Goal: Task Accomplishment & Management: Manage account settings

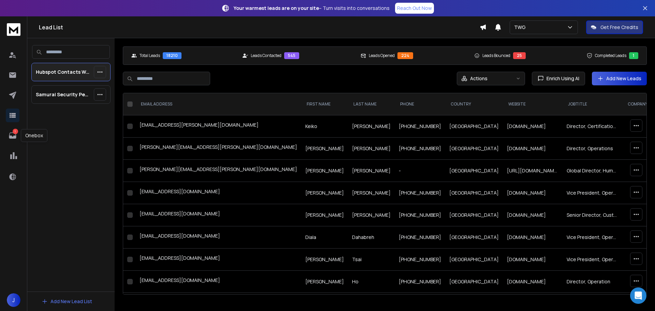
click at [10, 134] on icon at bounding box center [12, 135] width 7 height 6
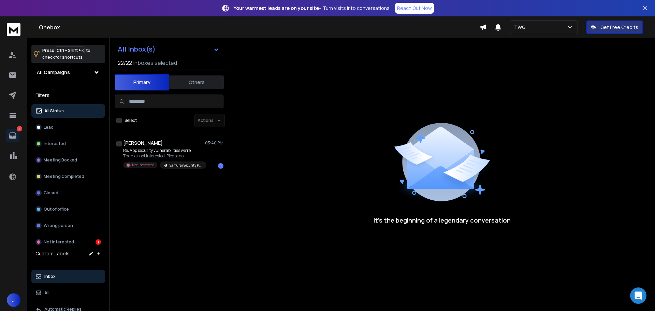
click at [59, 238] on button "Not Interested 1" at bounding box center [68, 242] width 74 height 14
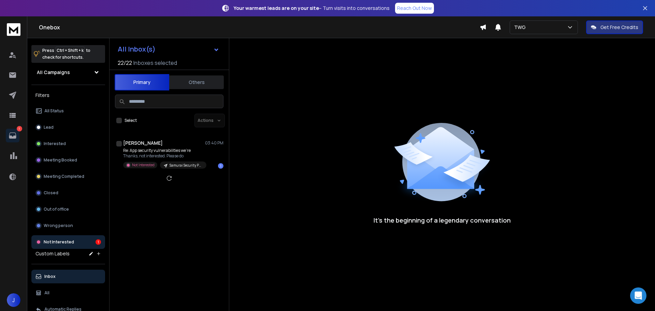
click at [155, 144] on div "[PERSON_NAME] 03:40 PM" at bounding box center [173, 142] width 100 height 7
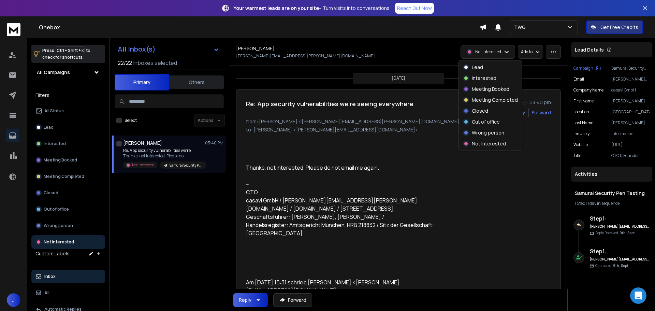
click at [504, 50] on icon at bounding box center [506, 51] width 5 height 5
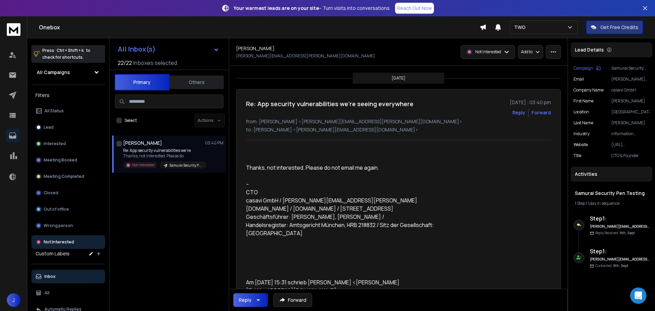
click at [536, 54] on icon at bounding box center [537, 51] width 5 height 5
click at [562, 48] on div "[PERSON_NAME] [PERSON_NAME] [PERSON_NAME][EMAIL_ADDRESS][PERSON_NAME][DOMAIN_NA…" at bounding box center [398, 52] width 338 height 28
click at [554, 52] on icon "button" at bounding box center [553, 52] width 6 height 6
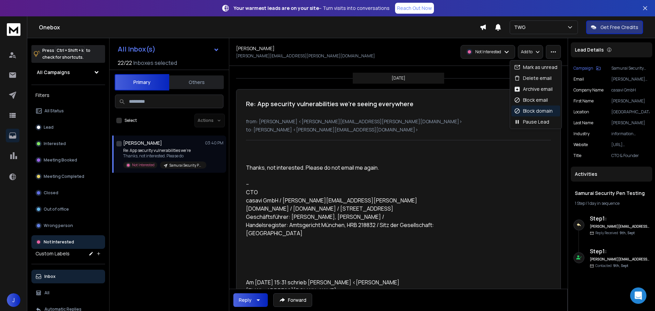
click at [538, 112] on div "Block domain" at bounding box center [533, 110] width 39 height 7
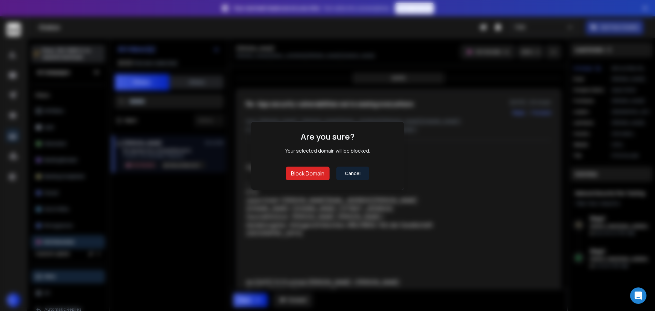
click at [304, 174] on button "Block Domain" at bounding box center [308, 173] width 44 height 14
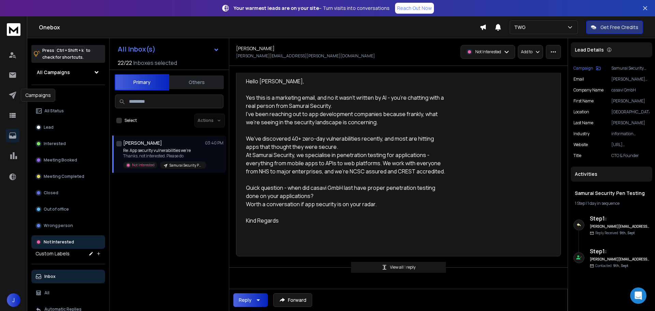
click at [12, 93] on icon at bounding box center [13, 95] width 8 height 8
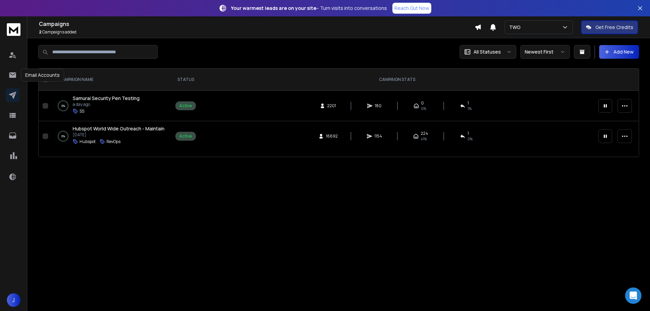
click at [12, 76] on icon at bounding box center [12, 74] width 7 height 5
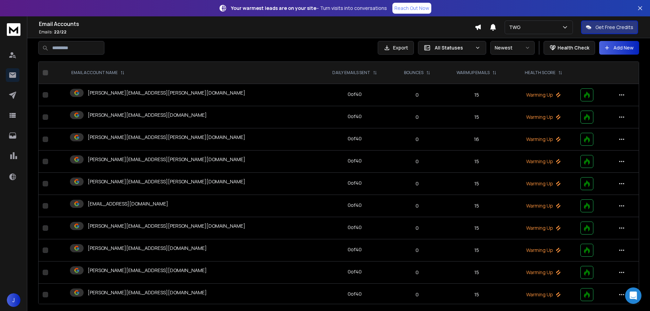
click at [641, 6] on icon at bounding box center [640, 8] width 4 height 4
